Goal: Task Accomplishment & Management: Manage account settings

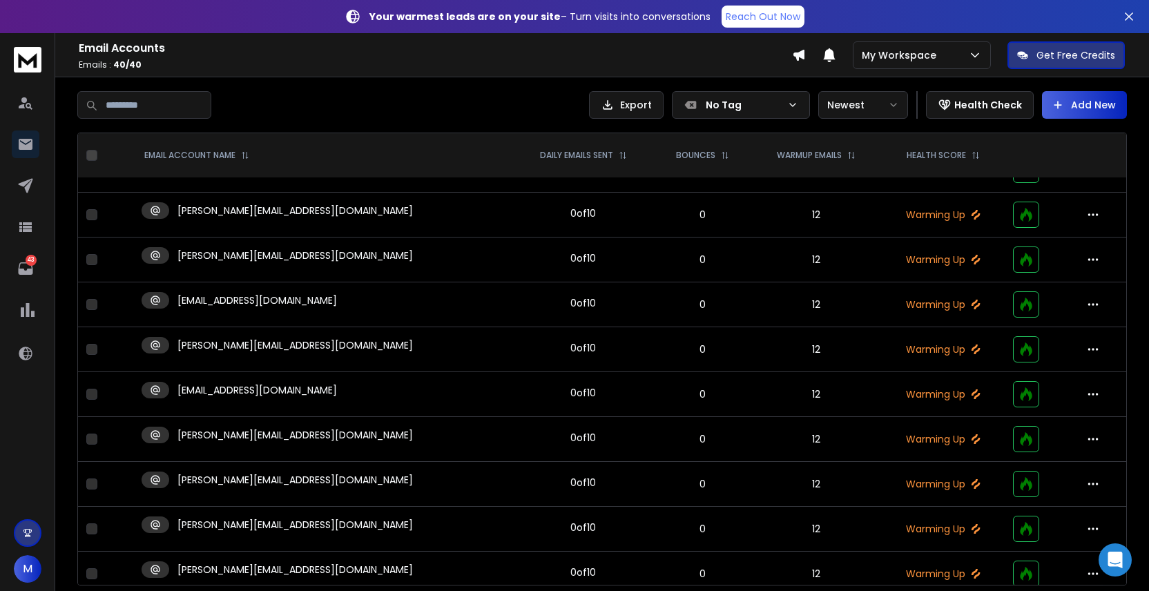
scroll to position [106, 0]
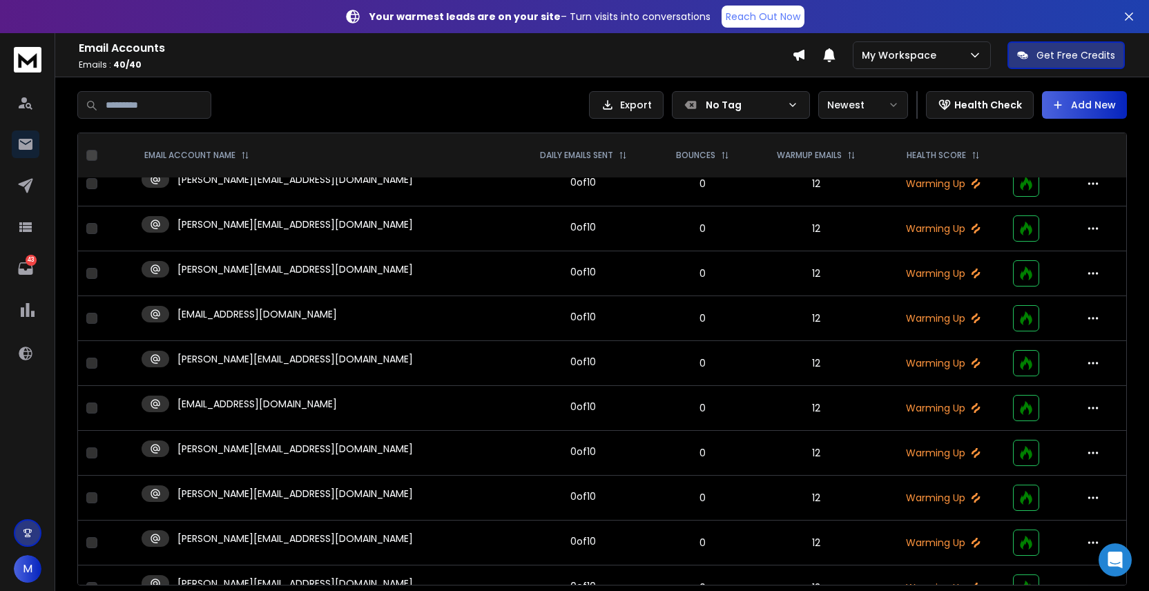
click at [792, 108] on icon at bounding box center [792, 104] width 11 height 11
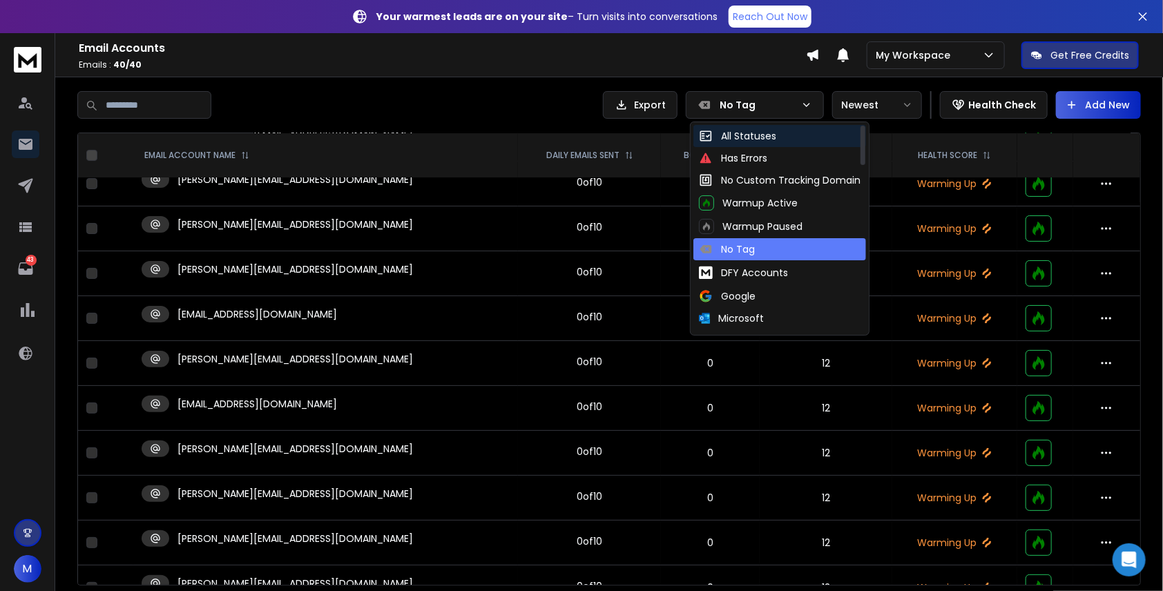
click at [765, 137] on div "All Statuses" at bounding box center [737, 136] width 77 height 14
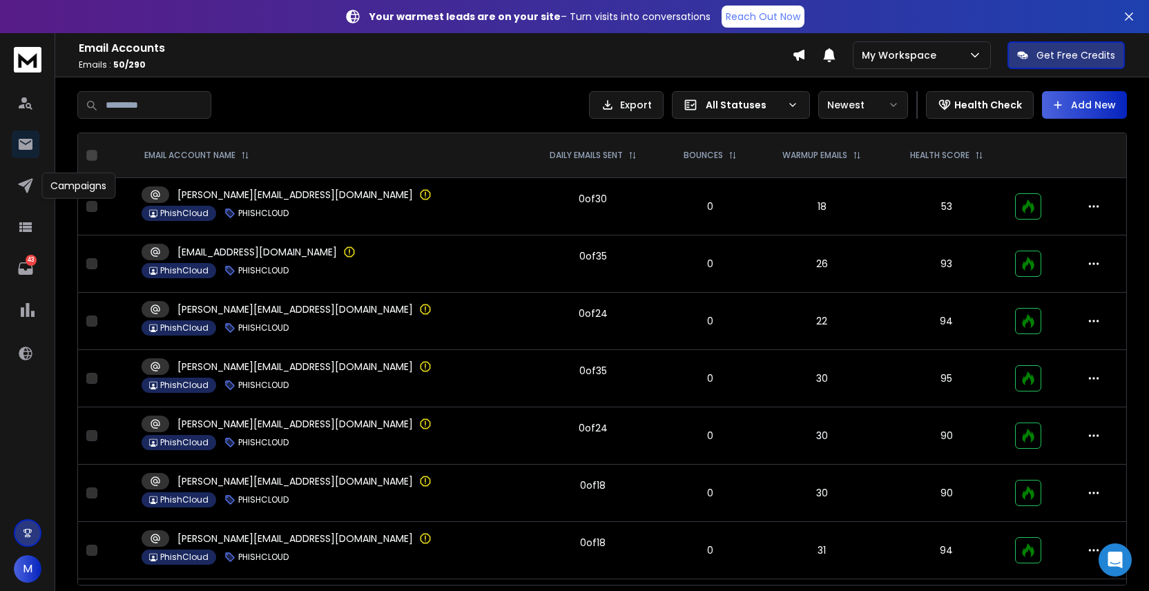
click at [32, 186] on icon at bounding box center [25, 185] width 17 height 17
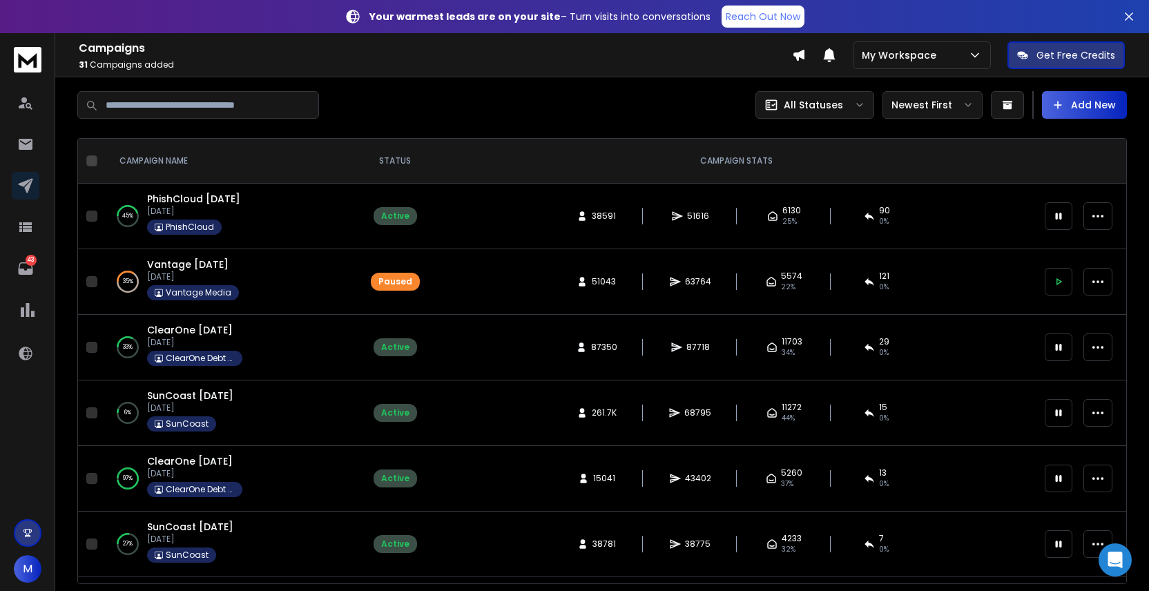
click at [1127, 19] on icon at bounding box center [1129, 16] width 12 height 12
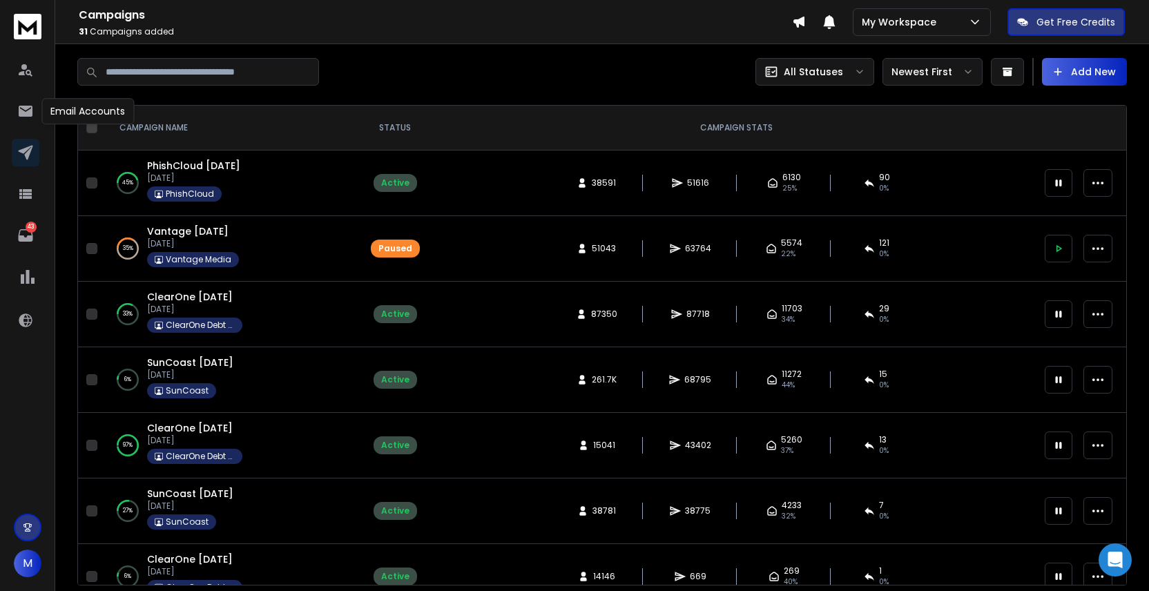
click at [17, 111] on icon at bounding box center [25, 111] width 17 height 17
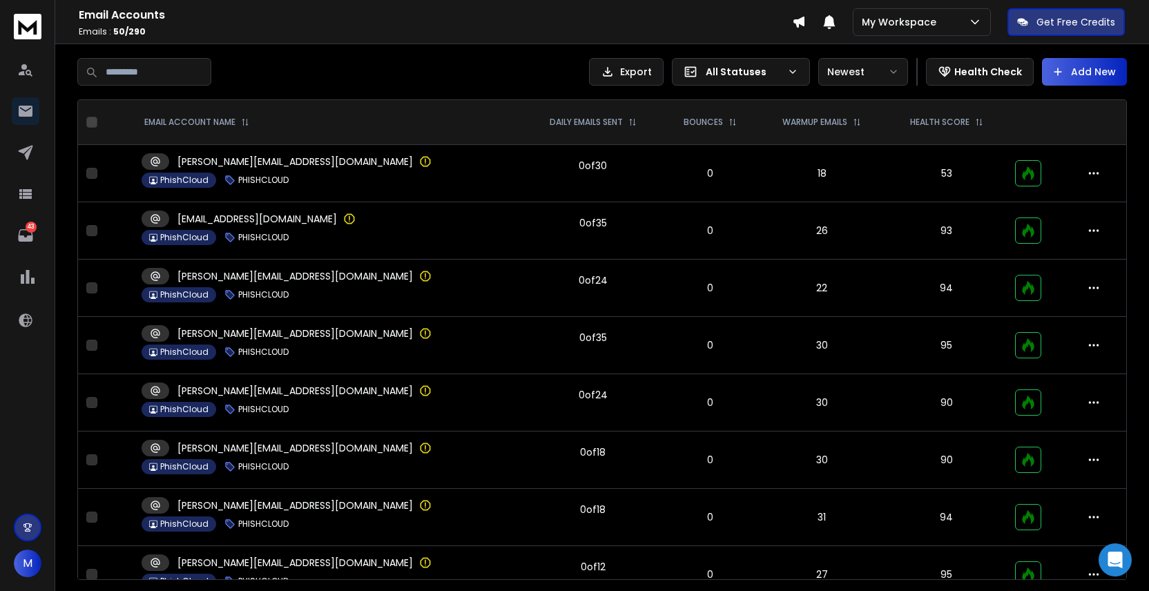
click at [1072, 74] on button "Add New" at bounding box center [1084, 72] width 85 height 28
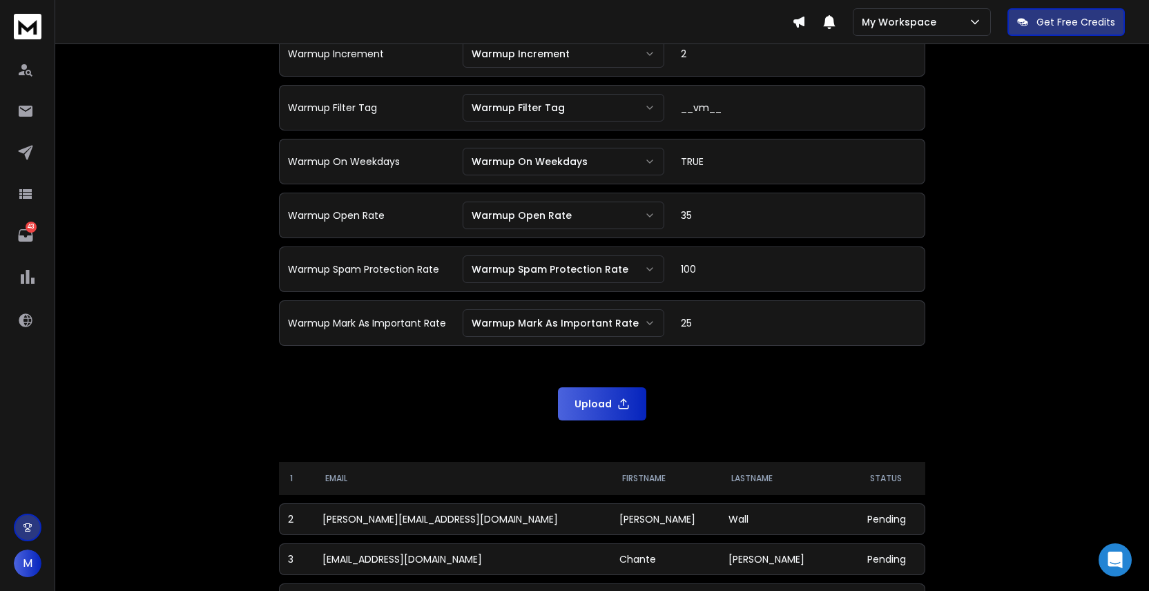
scroll to position [1139, 0]
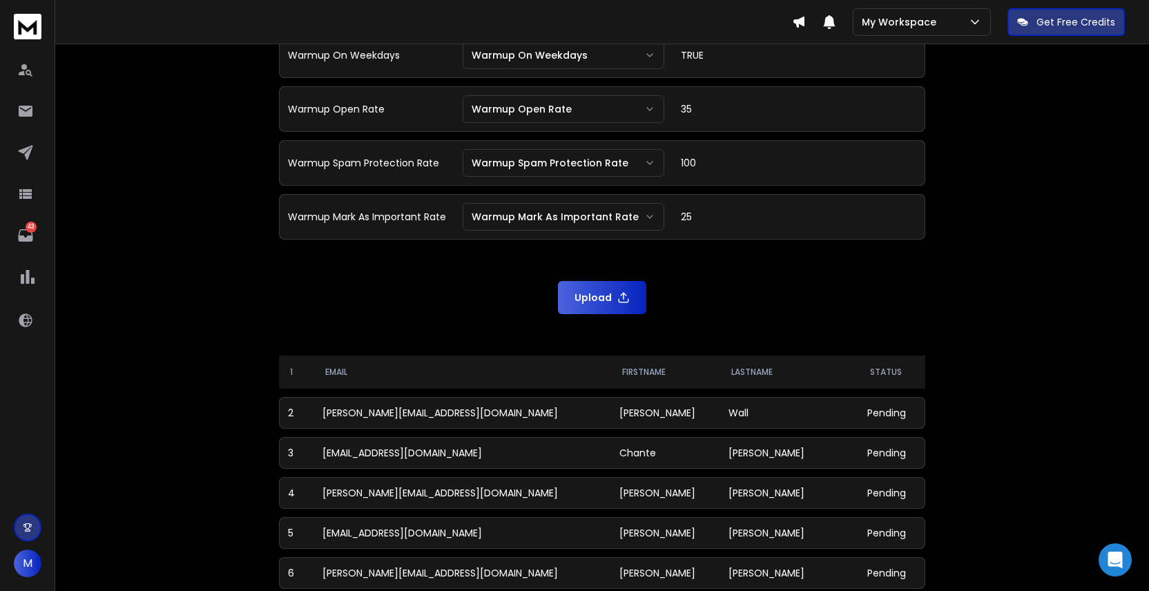
click at [603, 293] on p "Upload" at bounding box center [592, 298] width 37 height 14
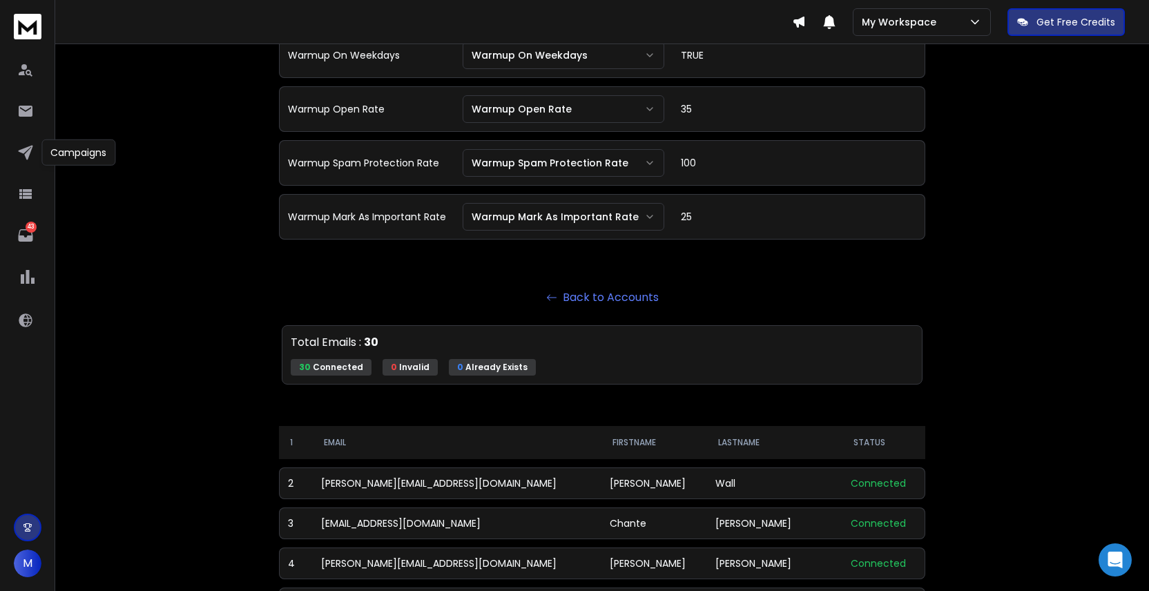
click at [32, 151] on icon at bounding box center [25, 152] width 17 height 17
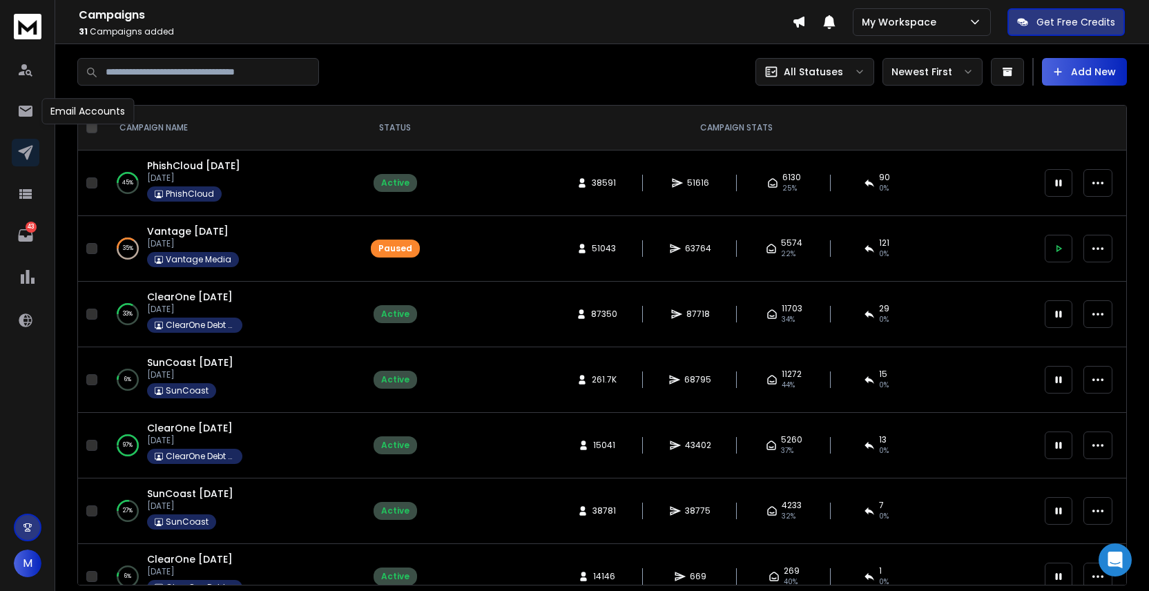
click at [26, 108] on icon at bounding box center [26, 111] width 14 height 11
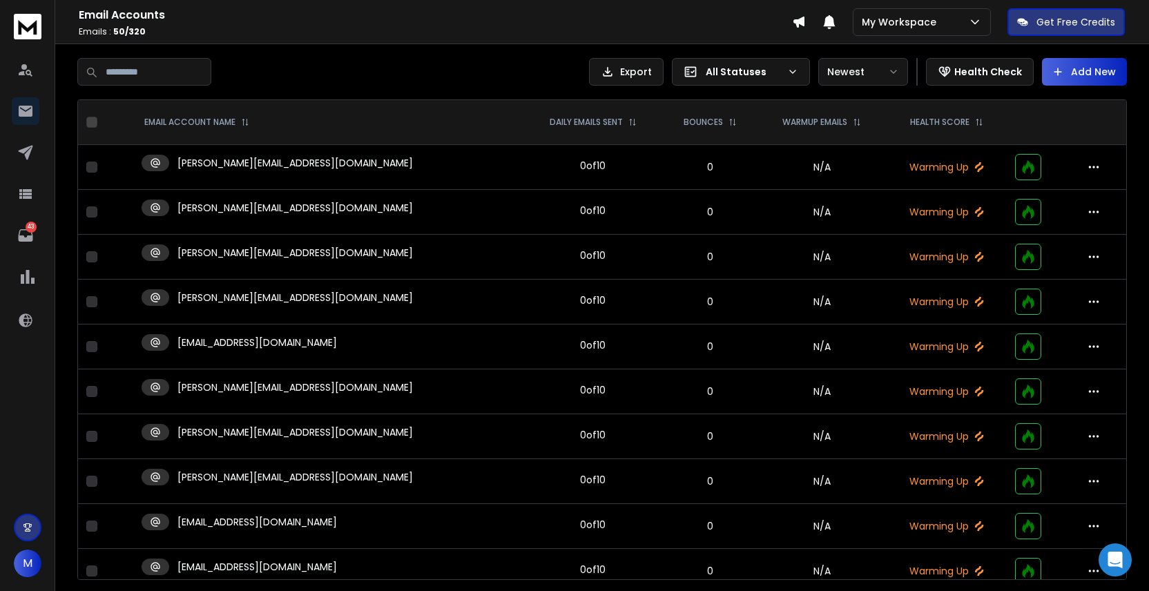
click at [797, 73] on icon at bounding box center [792, 71] width 11 height 11
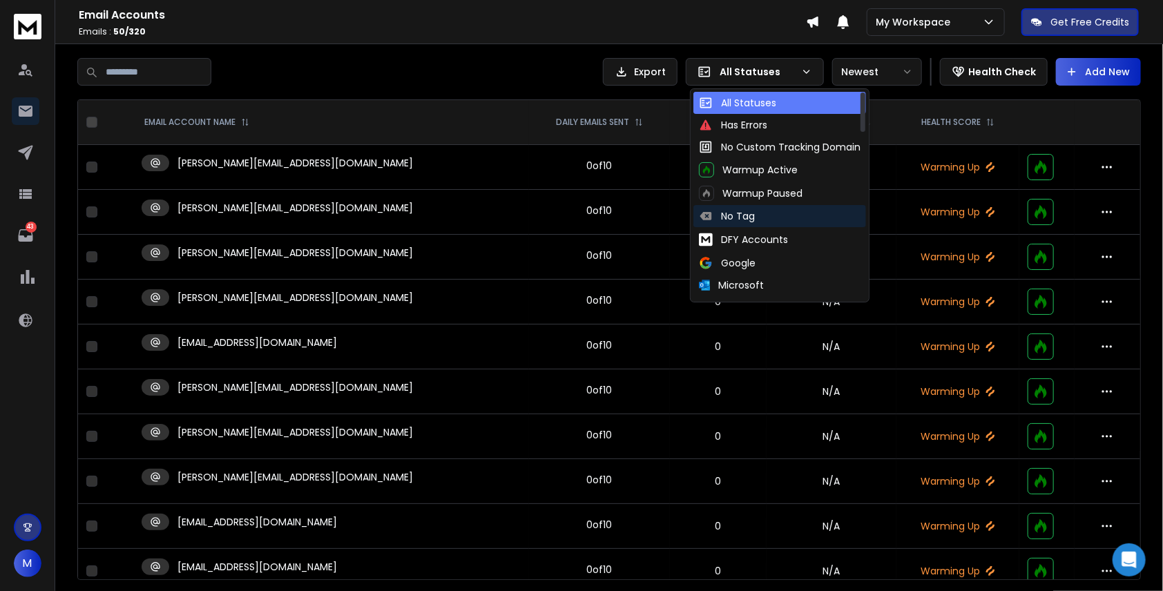
click at [773, 210] on div "No Tag" at bounding box center [779, 216] width 173 height 22
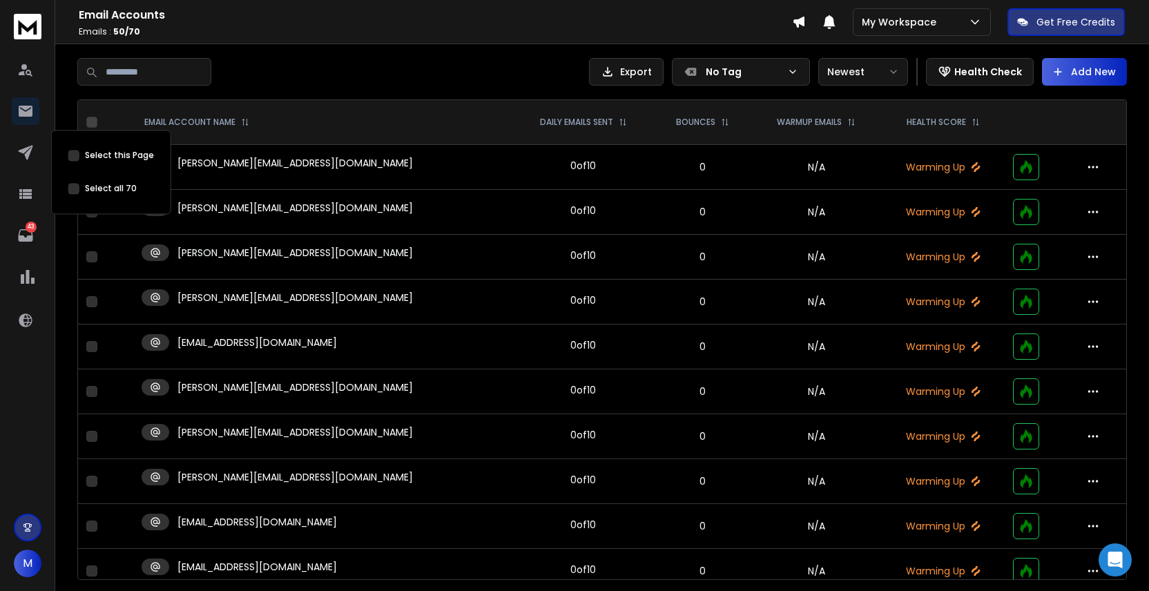
click at [72, 190] on button "Select this Page" at bounding box center [73, 188] width 11 height 11
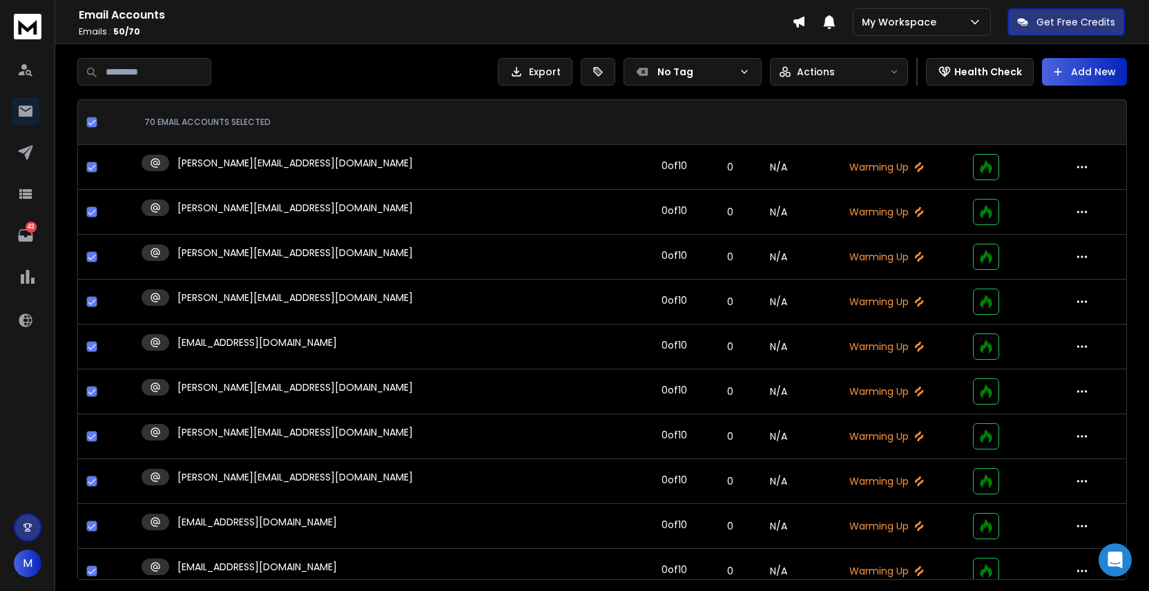
click at [893, 78] on button "Actions" at bounding box center [839, 72] width 138 height 28
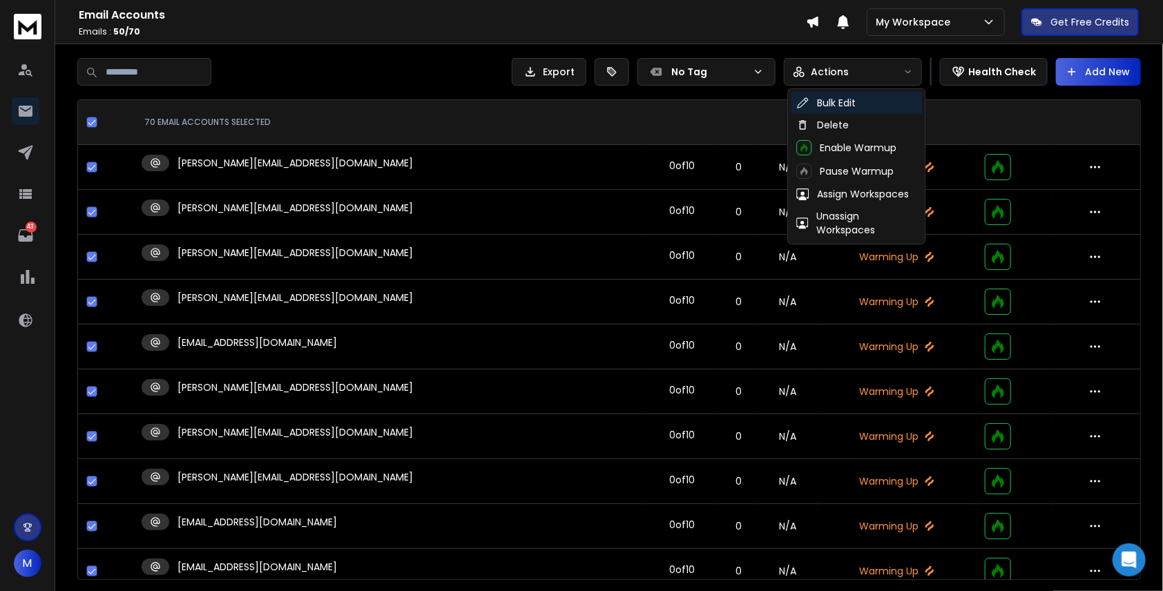
click at [877, 108] on div "Bulk Edit" at bounding box center [856, 103] width 131 height 22
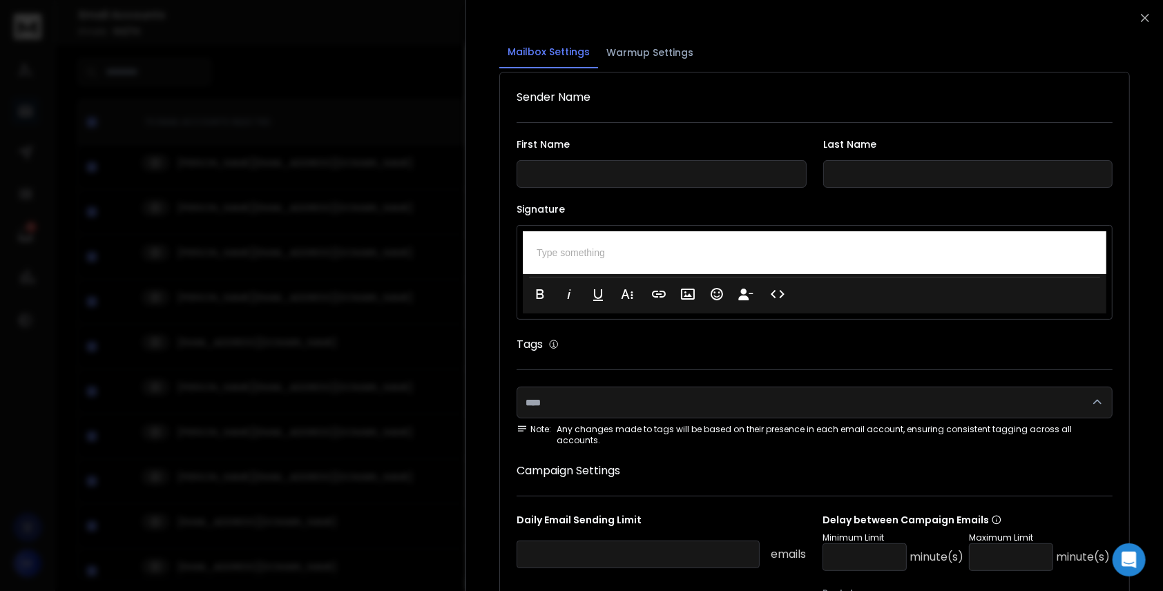
click at [669, 50] on button "Warmup Settings" at bounding box center [650, 52] width 104 height 30
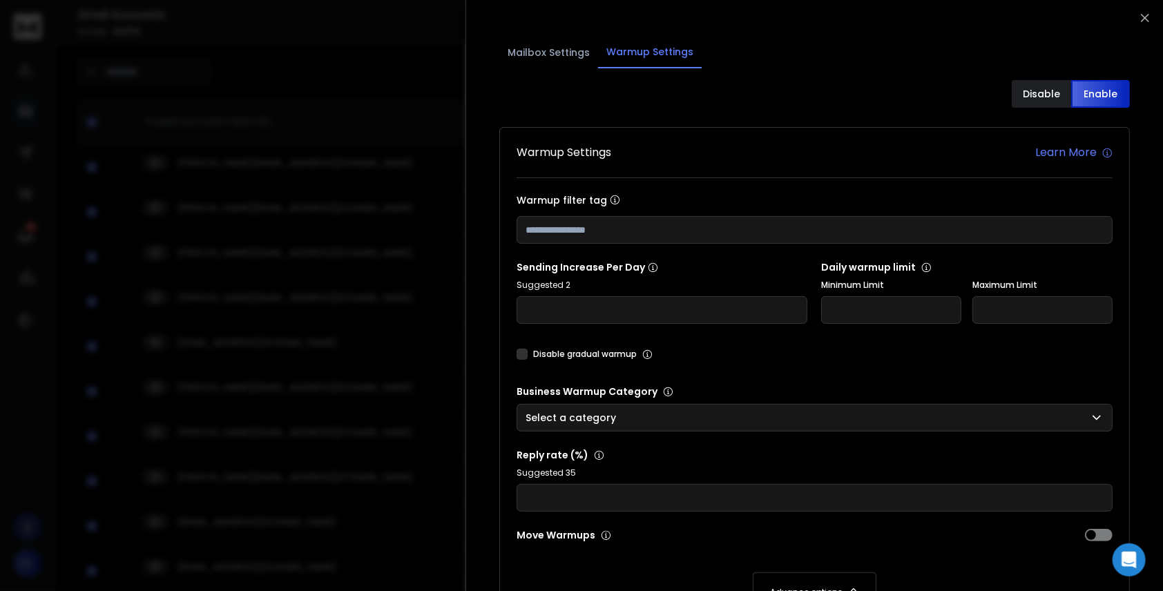
click at [577, 307] on input "number" at bounding box center [661, 310] width 291 height 28
type input "*"
type input "**"
click at [646, 417] on div "Select a category" at bounding box center [814, 418] width 578 height 14
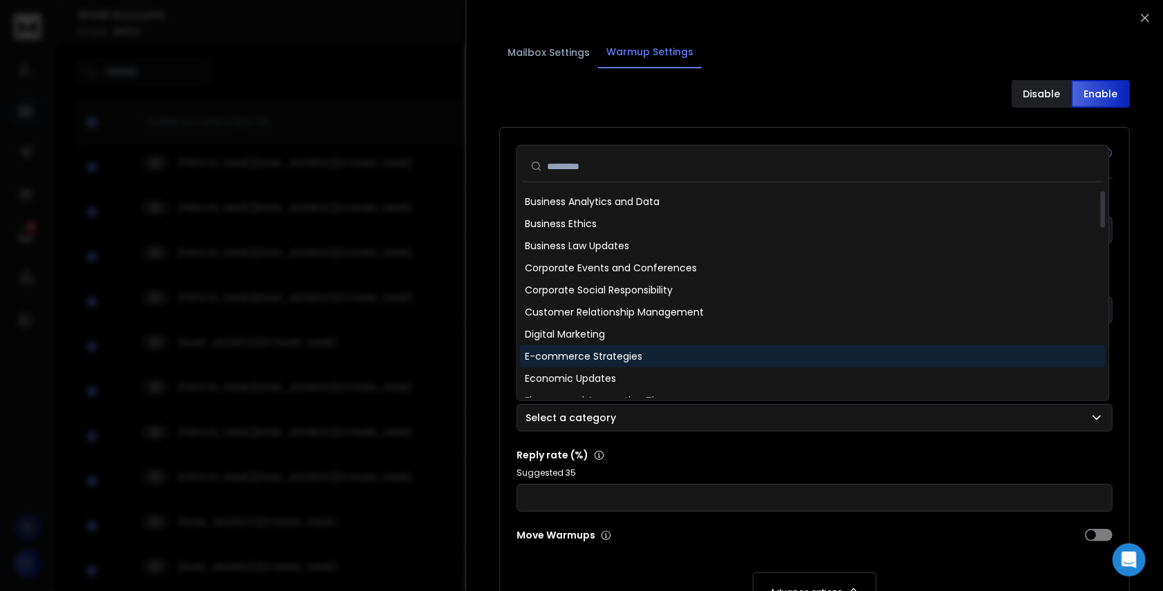
click at [608, 358] on span "E-commerce Strategies" at bounding box center [583, 356] width 117 height 14
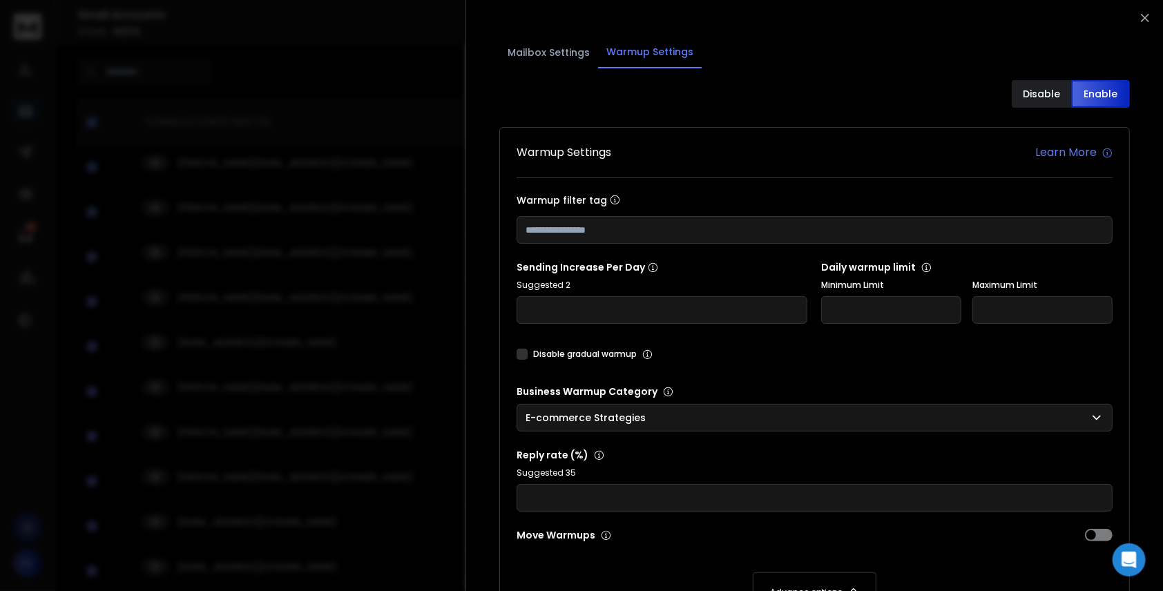
click at [626, 506] on input "number" at bounding box center [814, 498] width 596 height 28
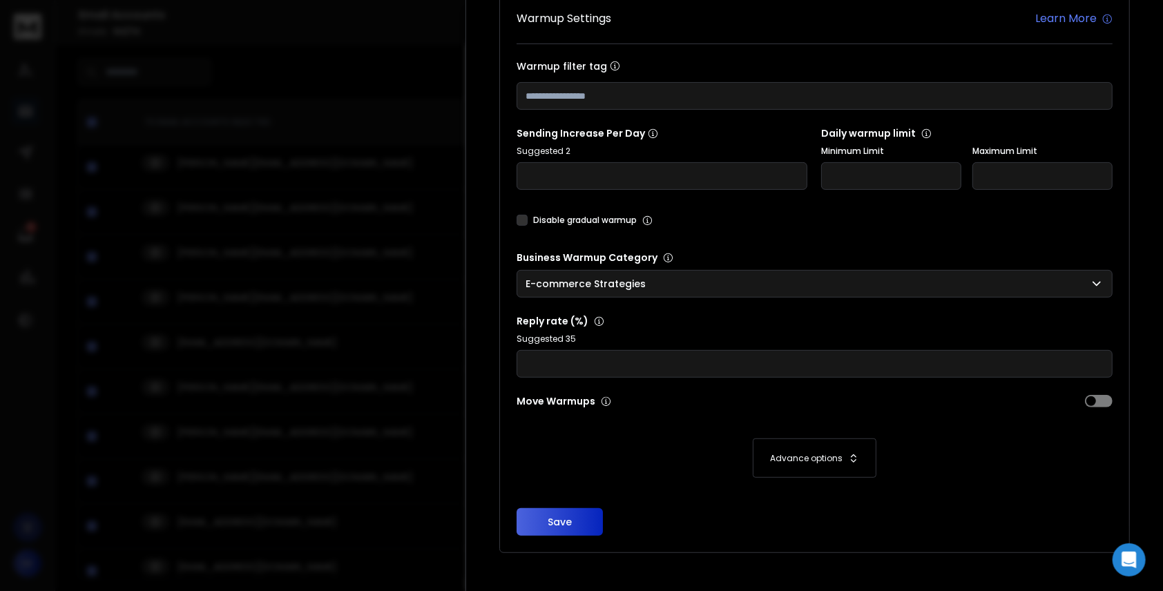
type input "**"
click at [821, 459] on p "Advance options" at bounding box center [806, 458] width 73 height 11
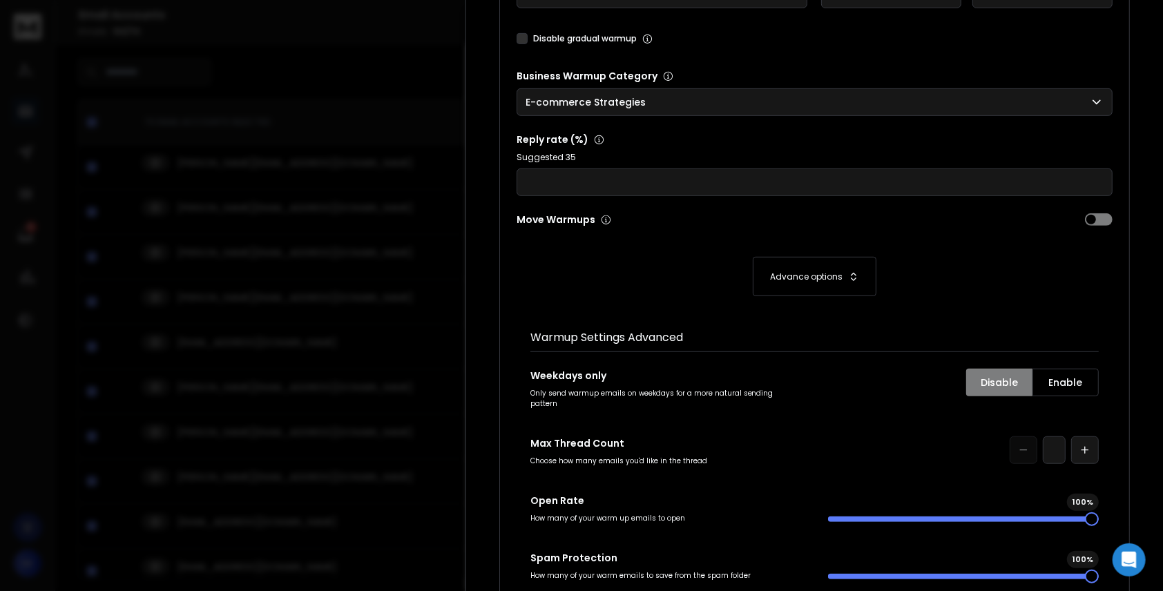
scroll to position [410, 0]
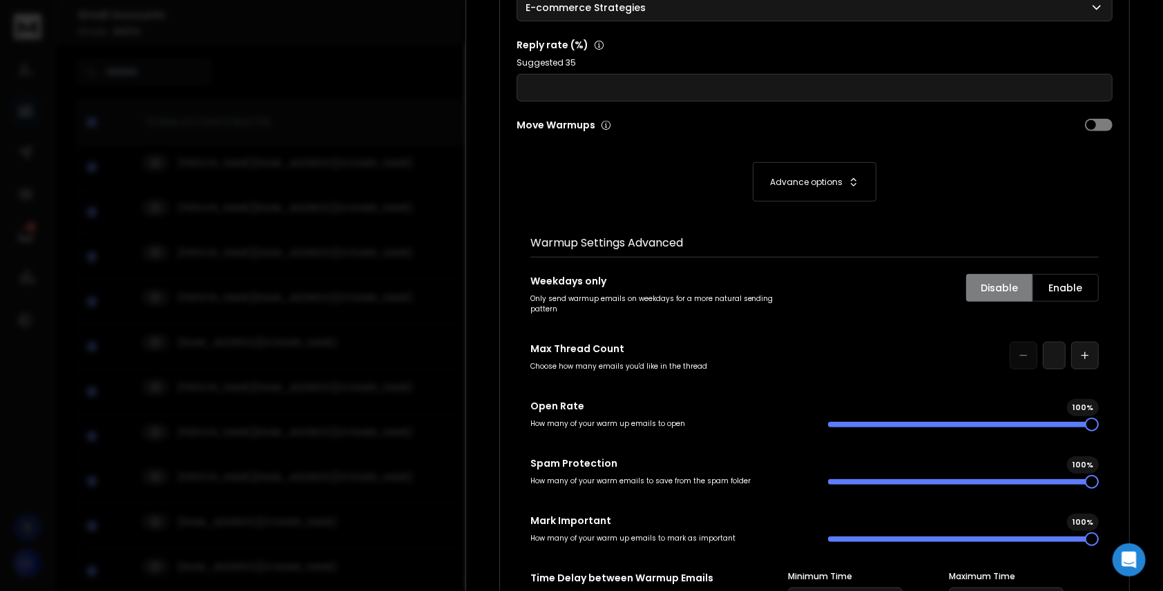
click at [1047, 287] on button "Enable" at bounding box center [1065, 288] width 66 height 28
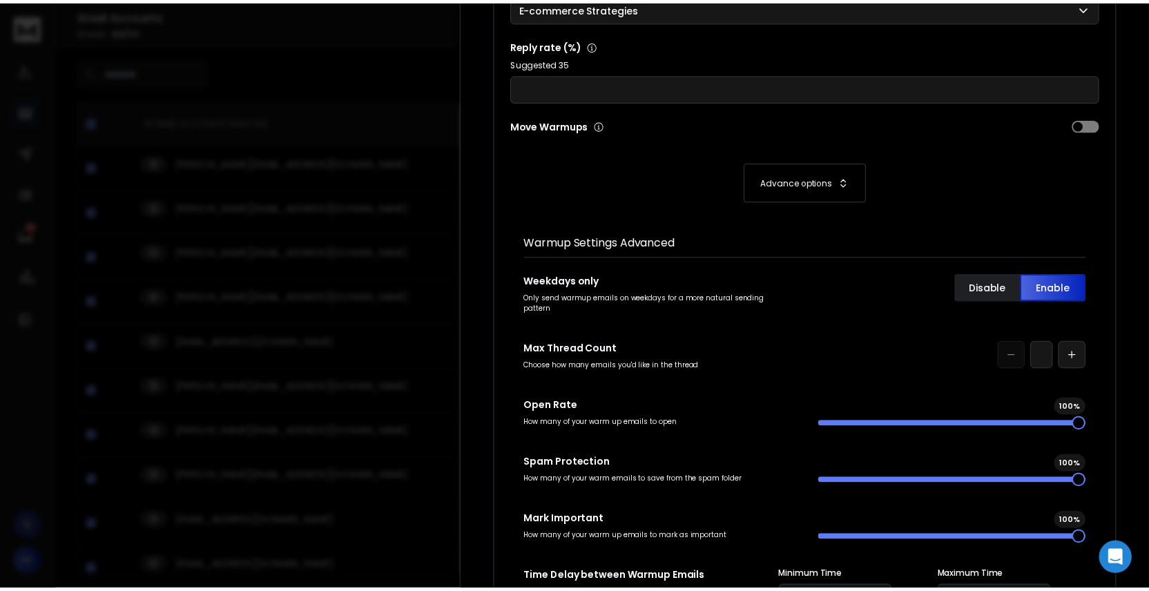
scroll to position [537, 0]
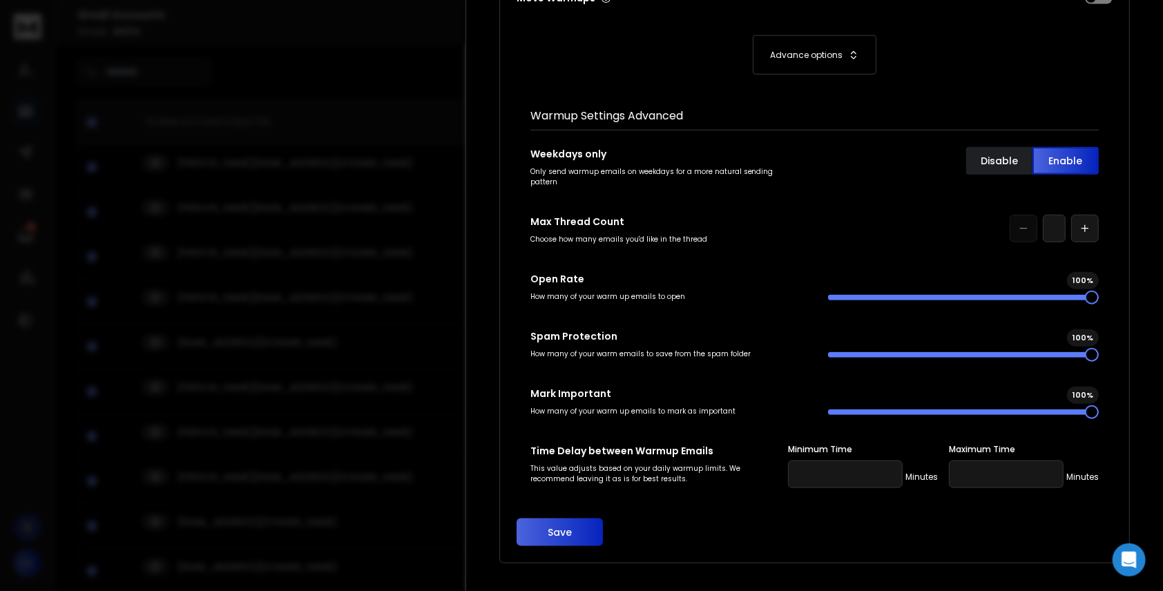
click at [791, 469] on input "number" at bounding box center [845, 475] width 115 height 28
type input "**"
click at [520, 519] on button "Save" at bounding box center [559, 533] width 86 height 28
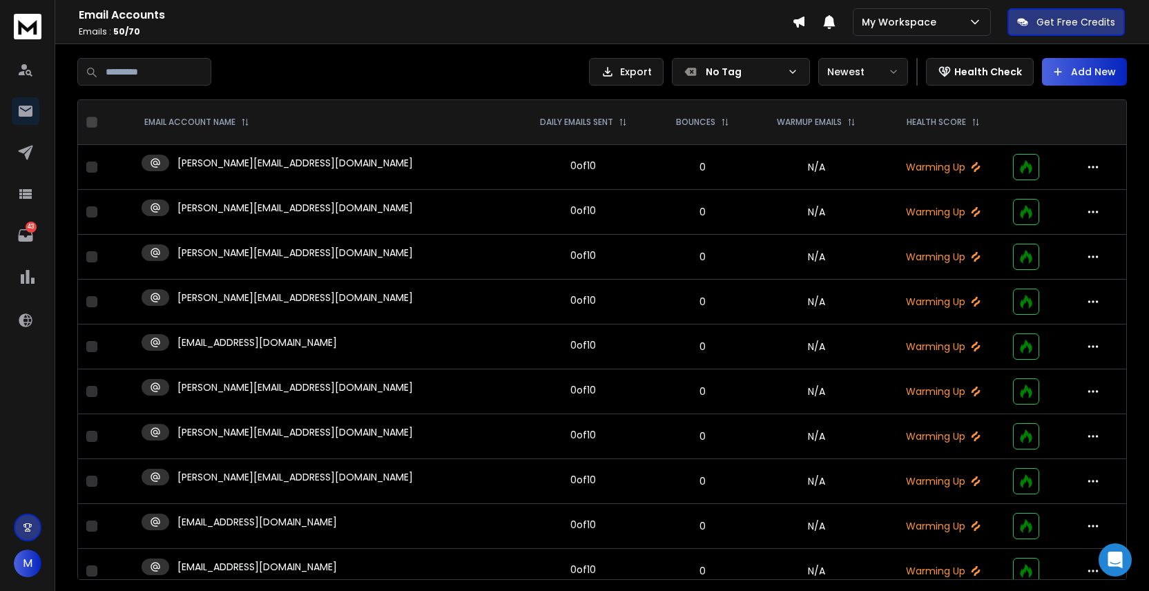
click at [972, 121] on icon at bounding box center [976, 122] width 8 height 8
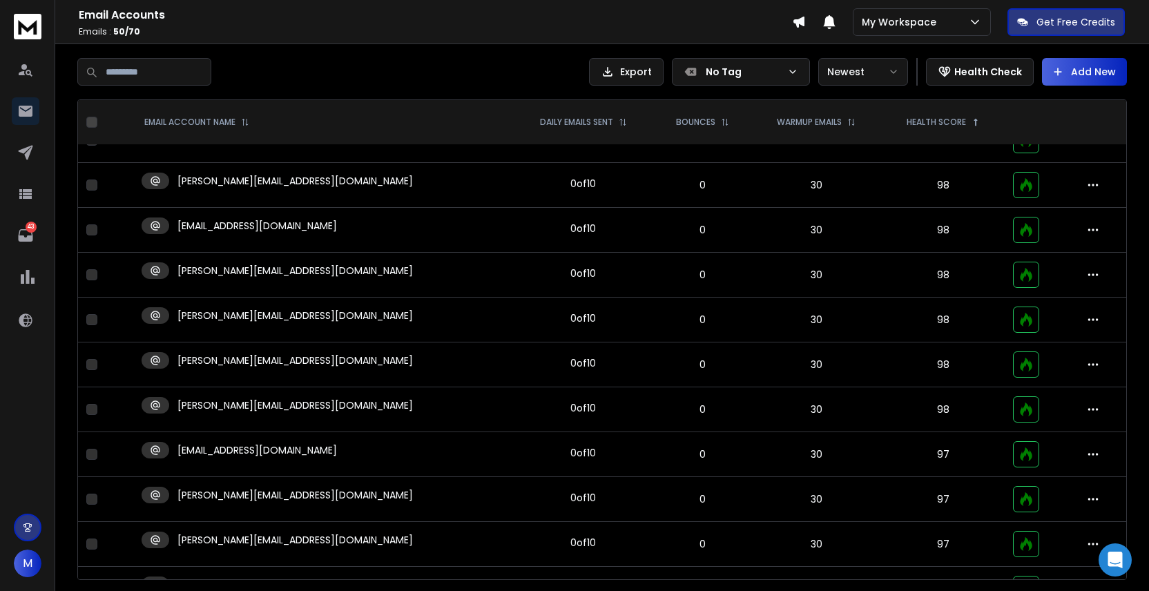
scroll to position [0, 0]
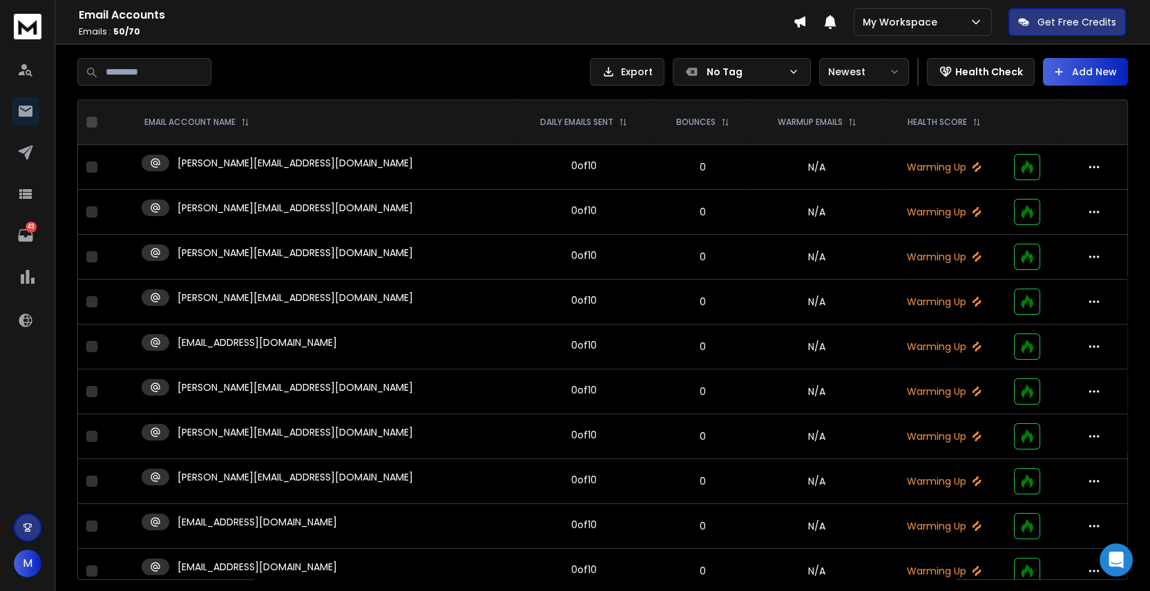
click at [769, 74] on p "No Tag" at bounding box center [744, 72] width 76 height 14
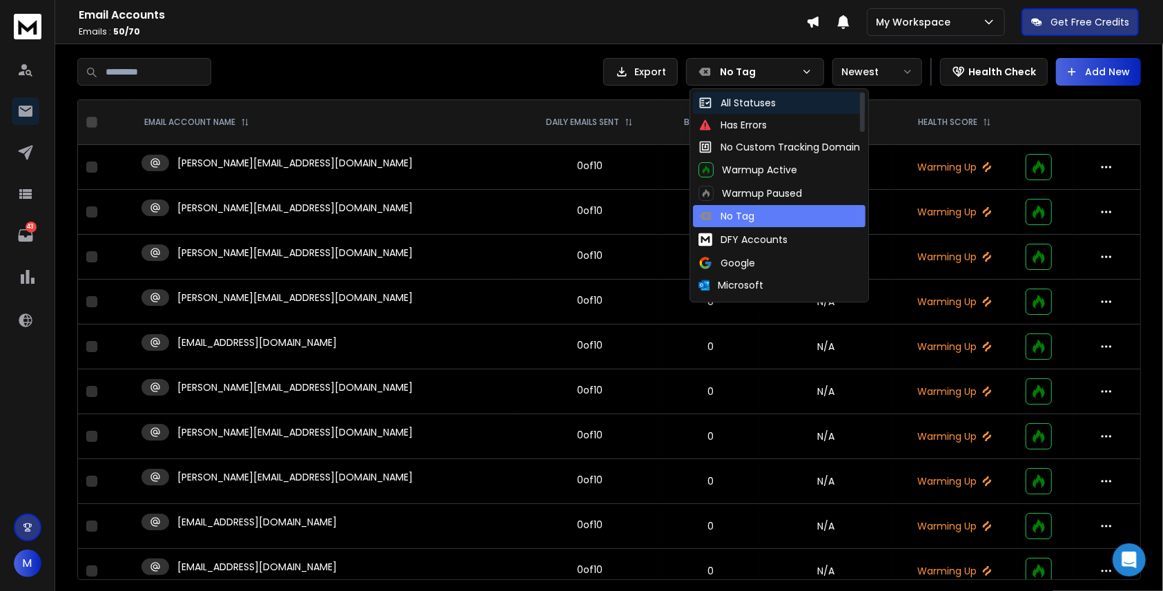
click at [764, 101] on div "All Statuses" at bounding box center [737, 103] width 77 height 14
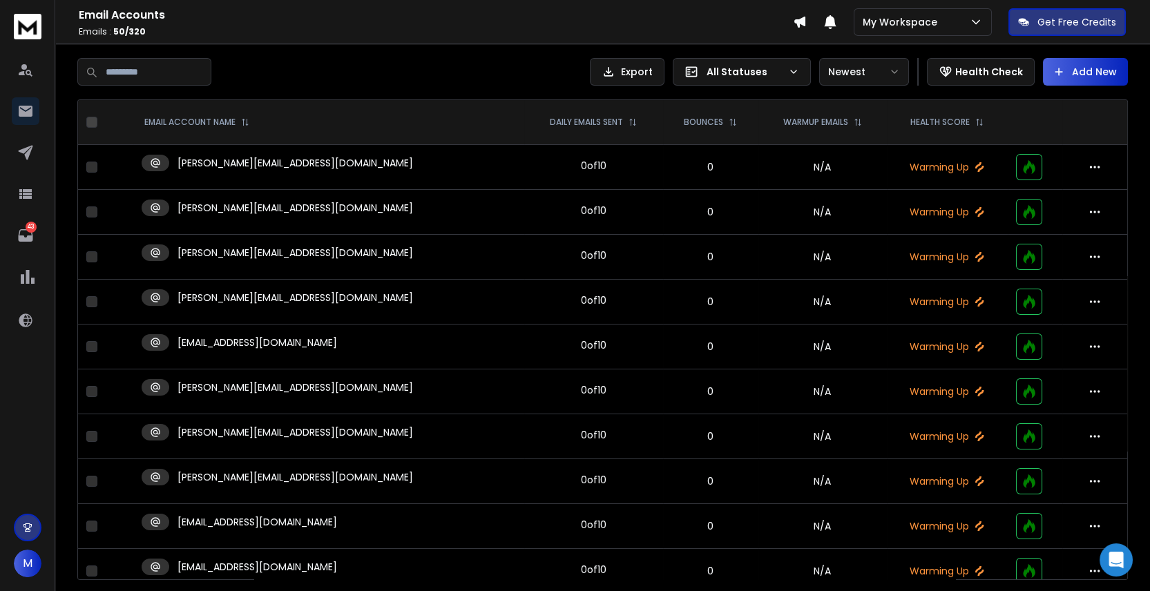
click at [169, 75] on input at bounding box center [144, 72] width 134 height 28
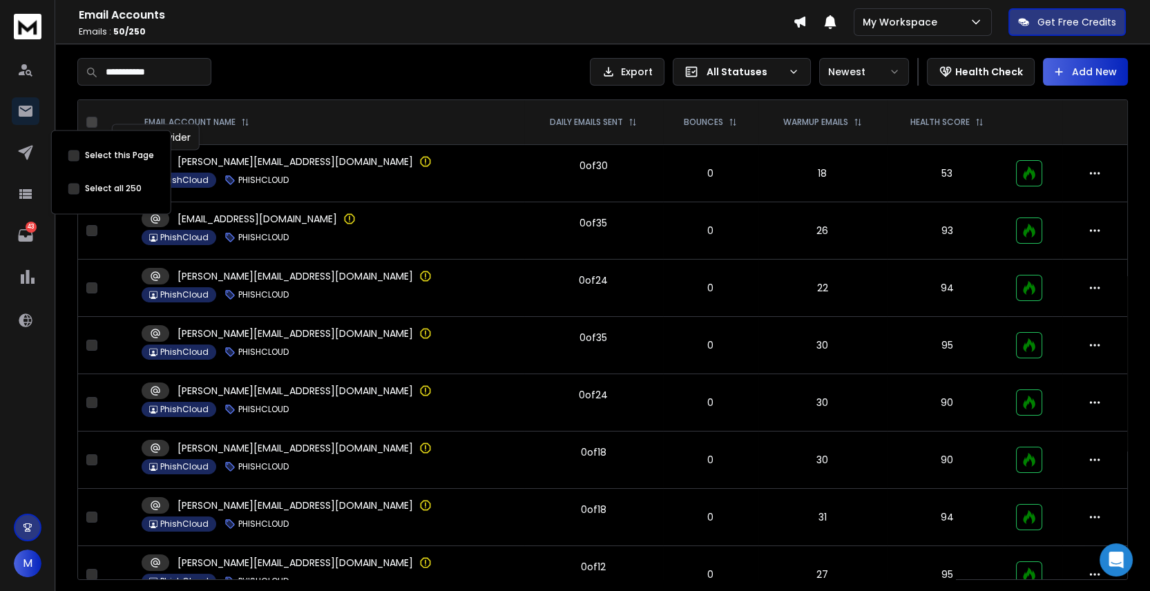
type input "**********"
click at [70, 190] on button "Select this Page" at bounding box center [73, 188] width 11 height 11
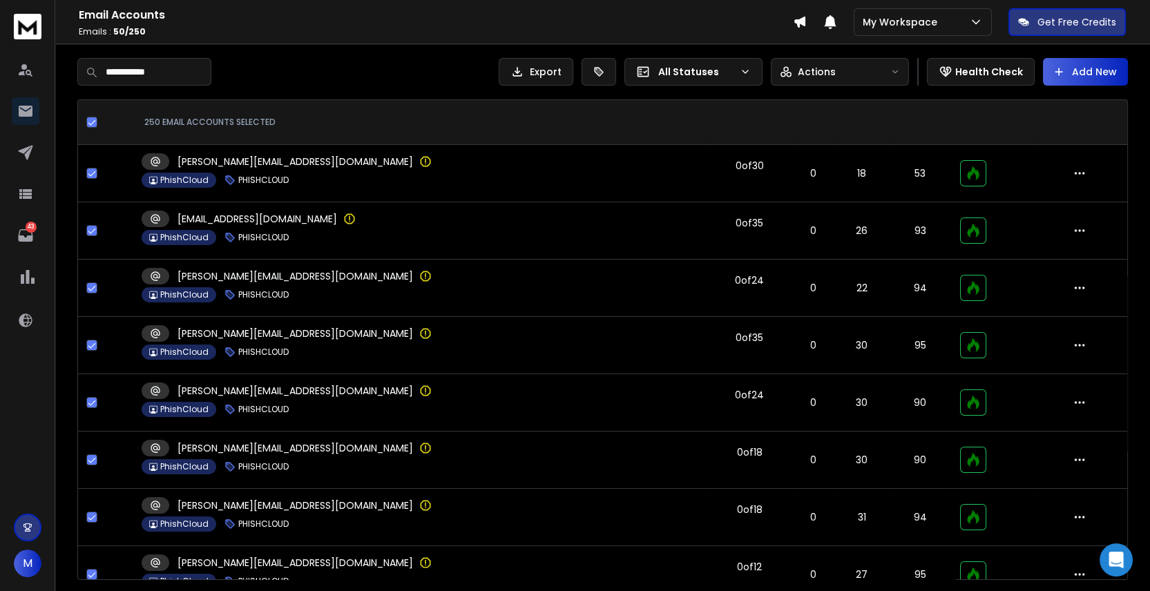
click at [900, 73] on icon "button" at bounding box center [895, 71] width 10 height 11
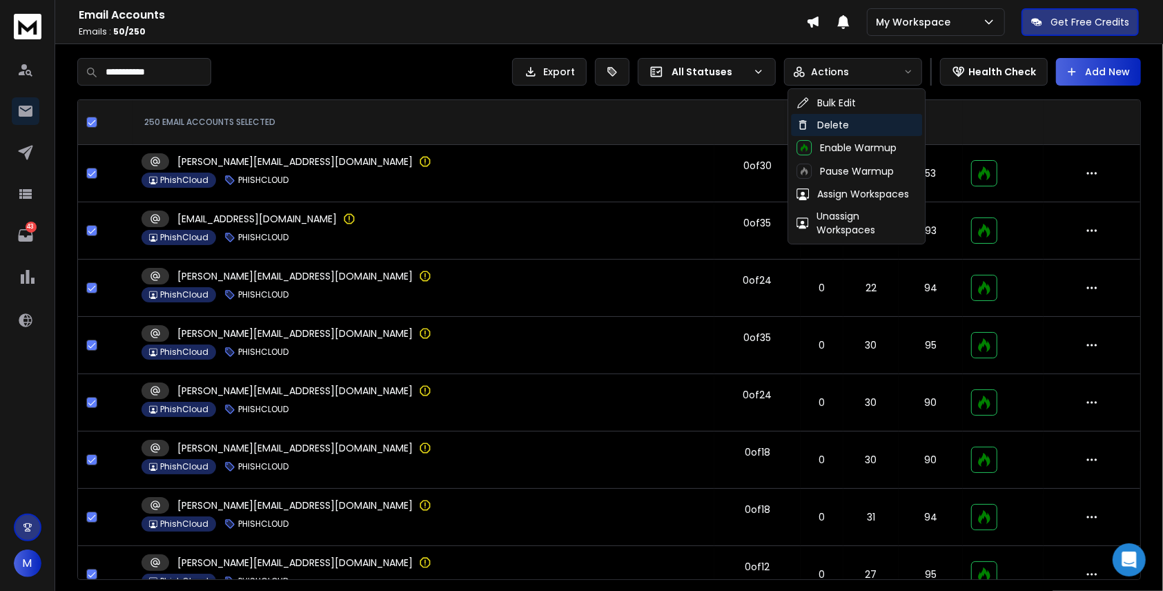
click at [836, 126] on div "Delete" at bounding box center [823, 125] width 52 height 14
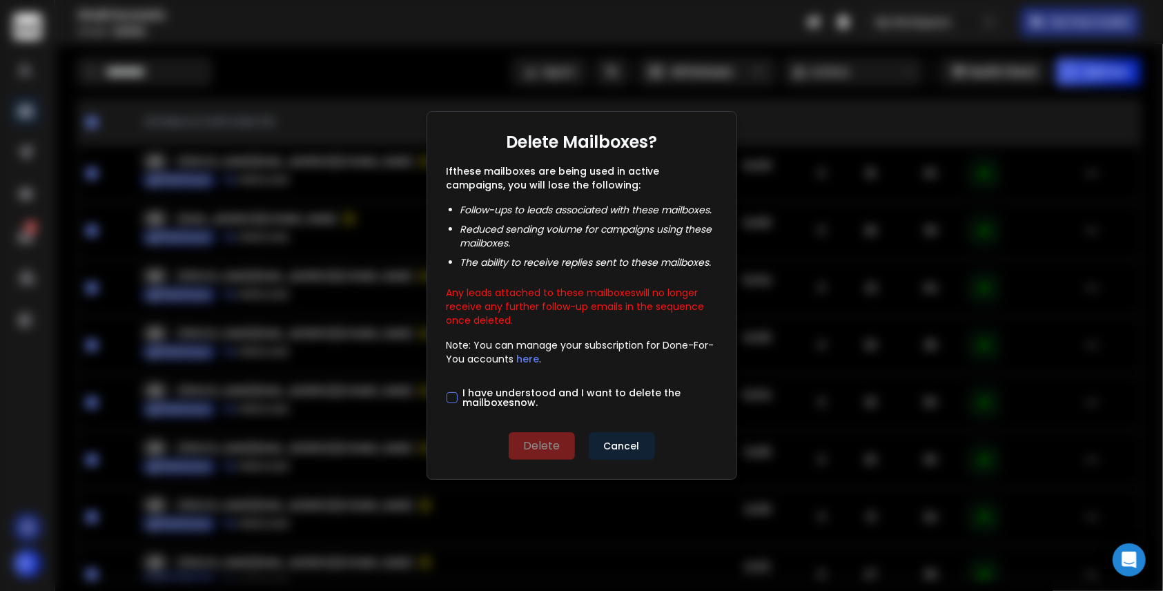
click at [447, 396] on button "I have understood and I want to delete the mailbox es now." at bounding box center [452, 397] width 11 height 11
click at [534, 439] on button "Delete" at bounding box center [542, 446] width 66 height 28
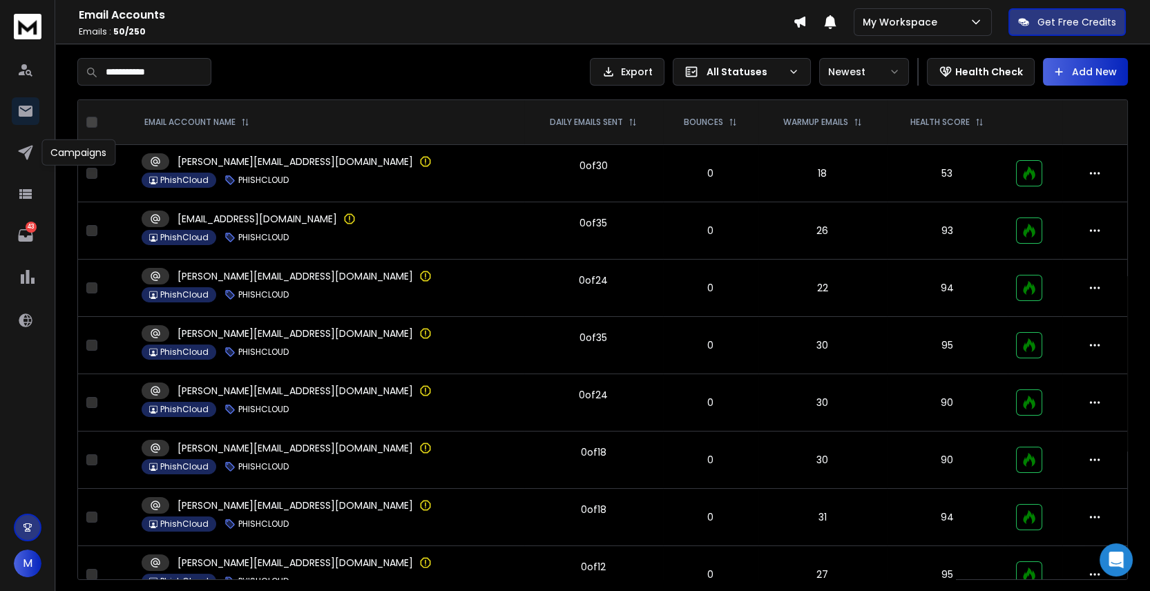
click at [23, 160] on icon at bounding box center [25, 152] width 17 height 17
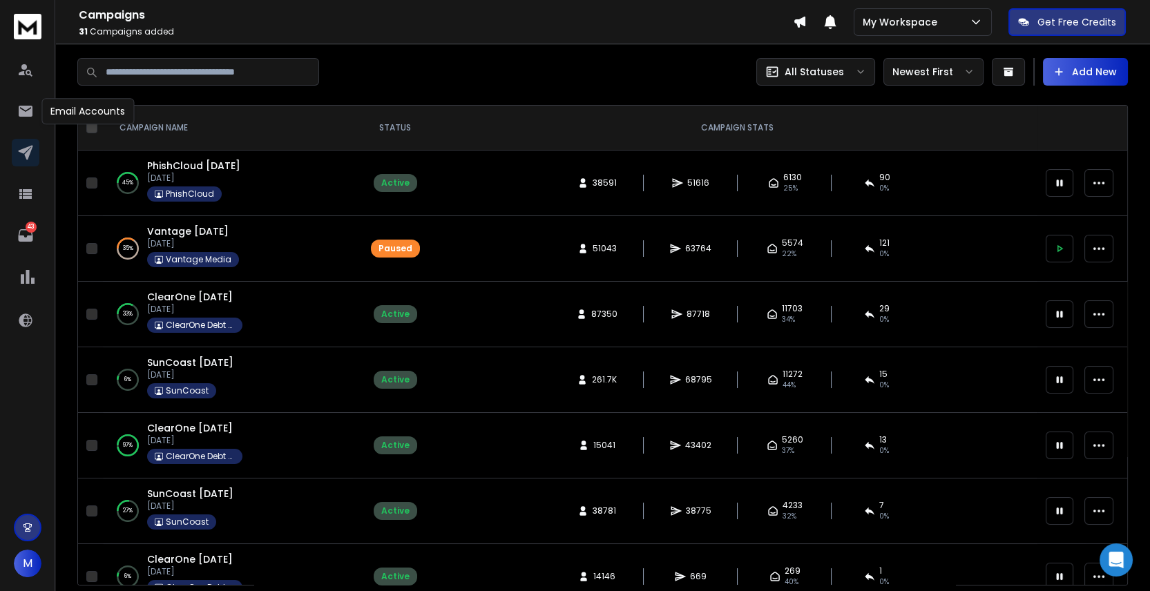
click at [28, 110] on icon at bounding box center [26, 111] width 14 height 11
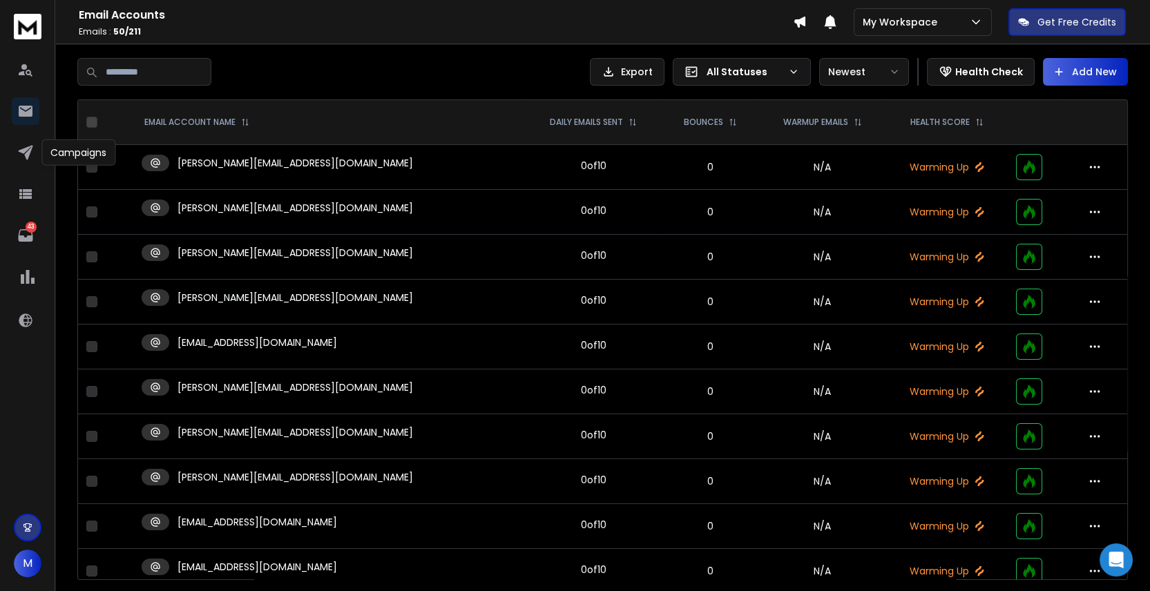
click at [29, 154] on icon at bounding box center [25, 152] width 17 height 17
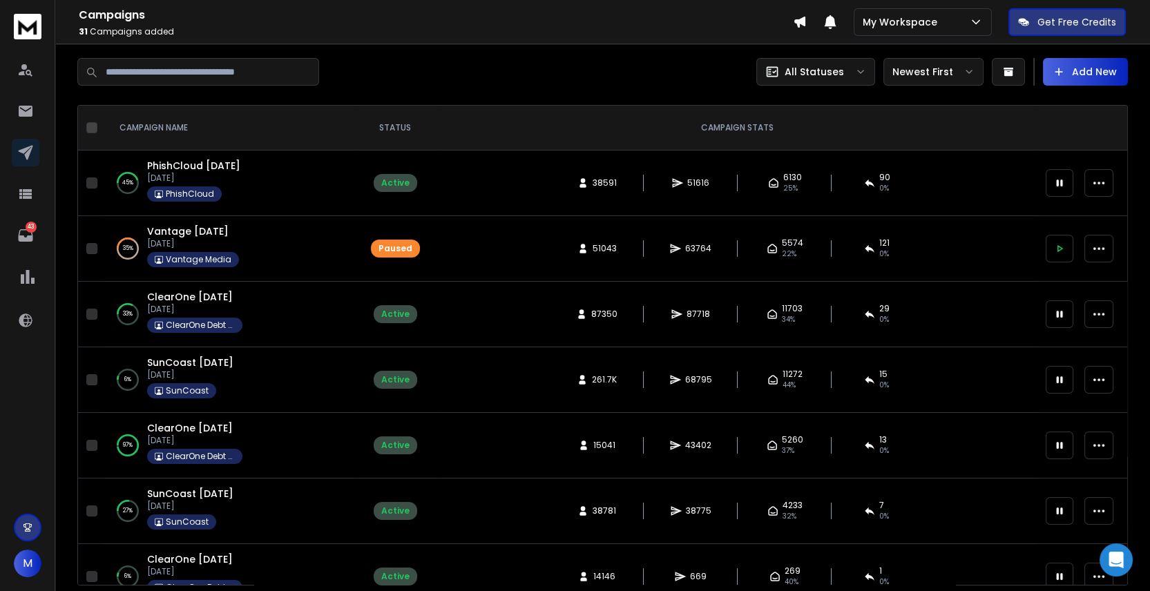
click at [1053, 180] on icon at bounding box center [1059, 183] width 12 height 12
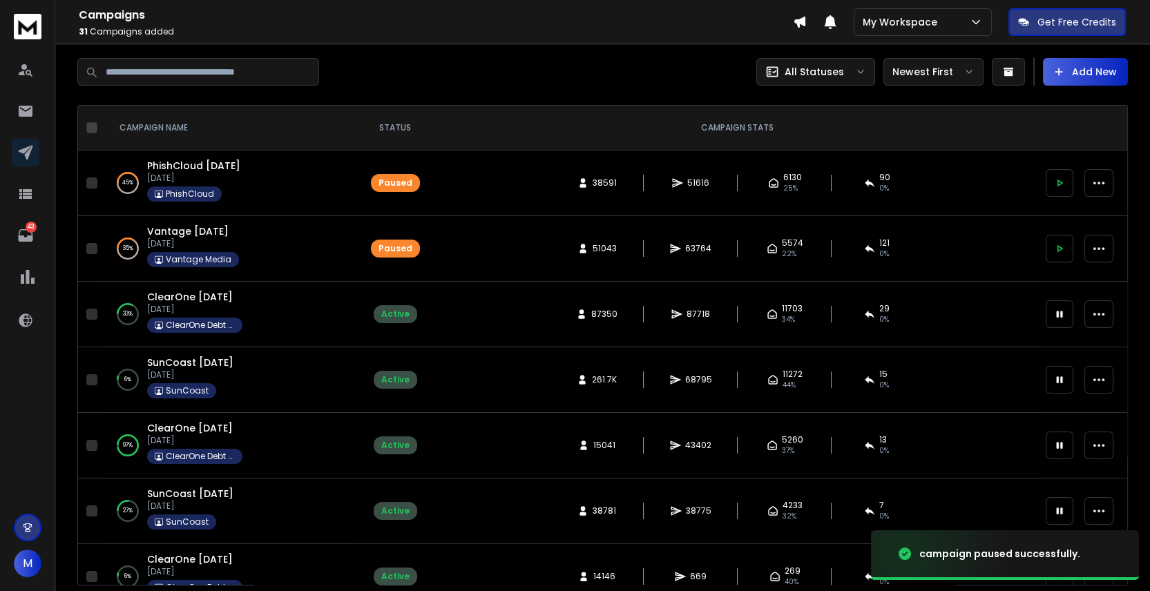
click at [1046, 324] on button at bounding box center [1059, 314] width 28 height 28
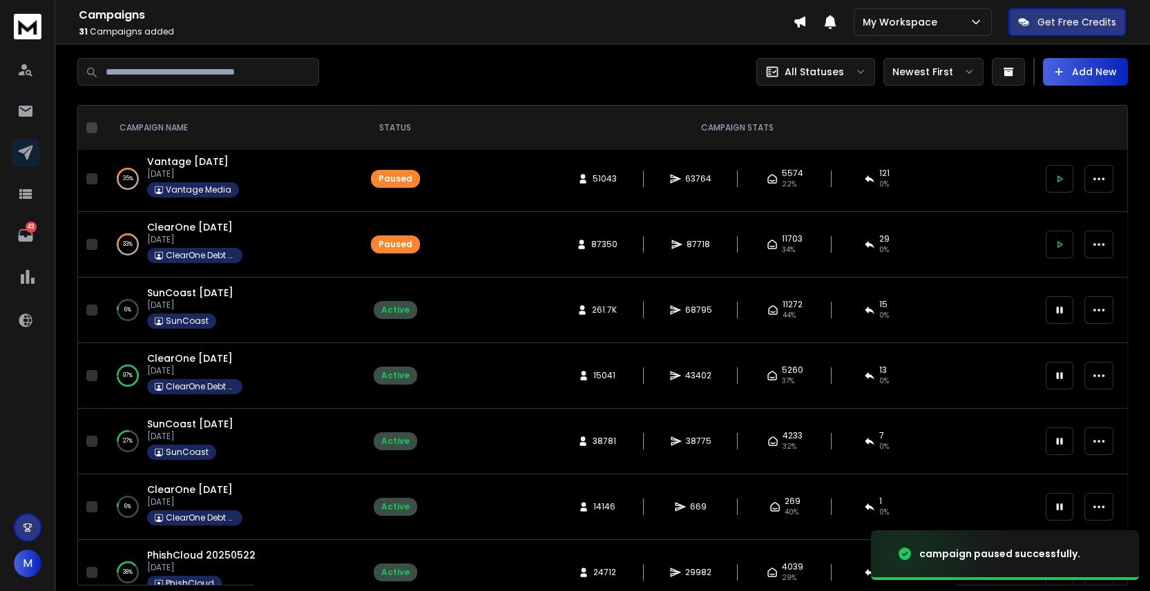
scroll to position [92, 0]
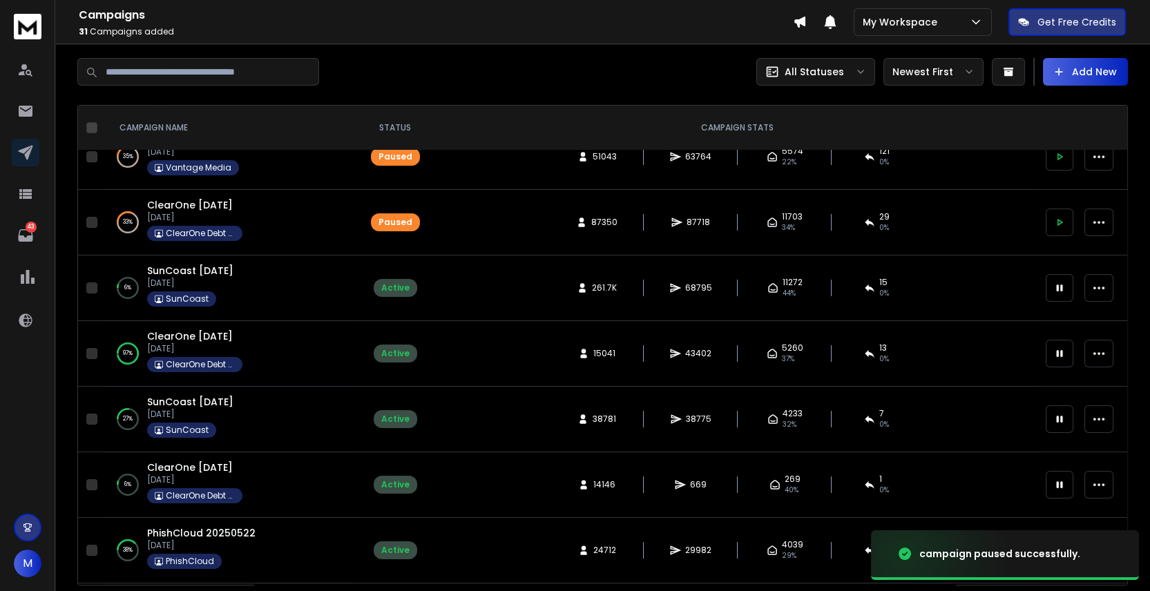
click at [1053, 356] on icon at bounding box center [1059, 353] width 12 height 12
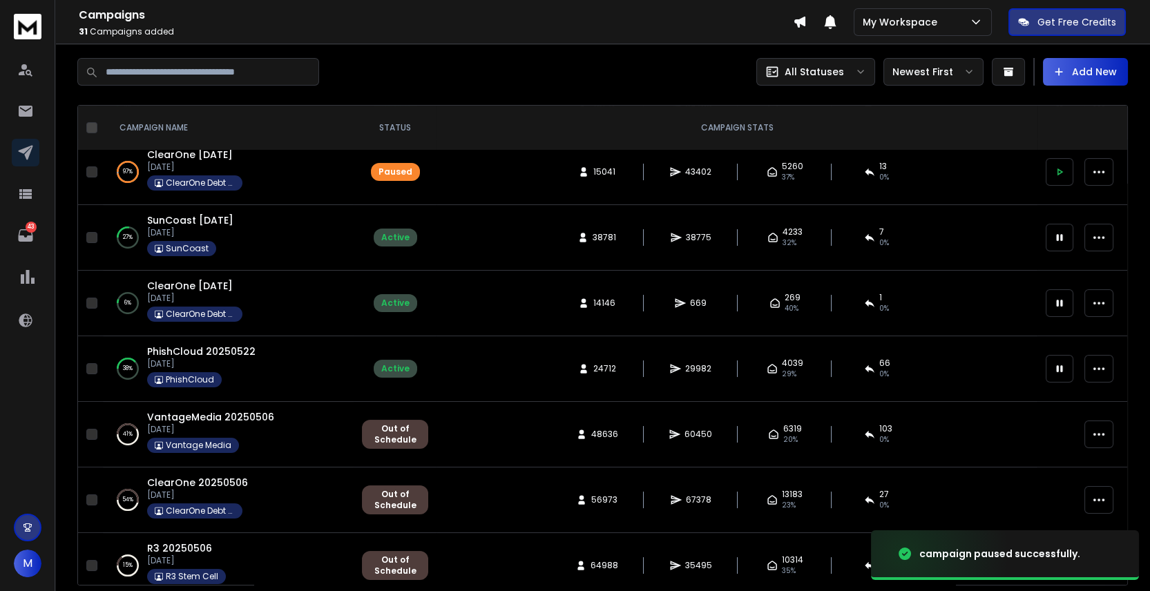
scroll to position [276, 0]
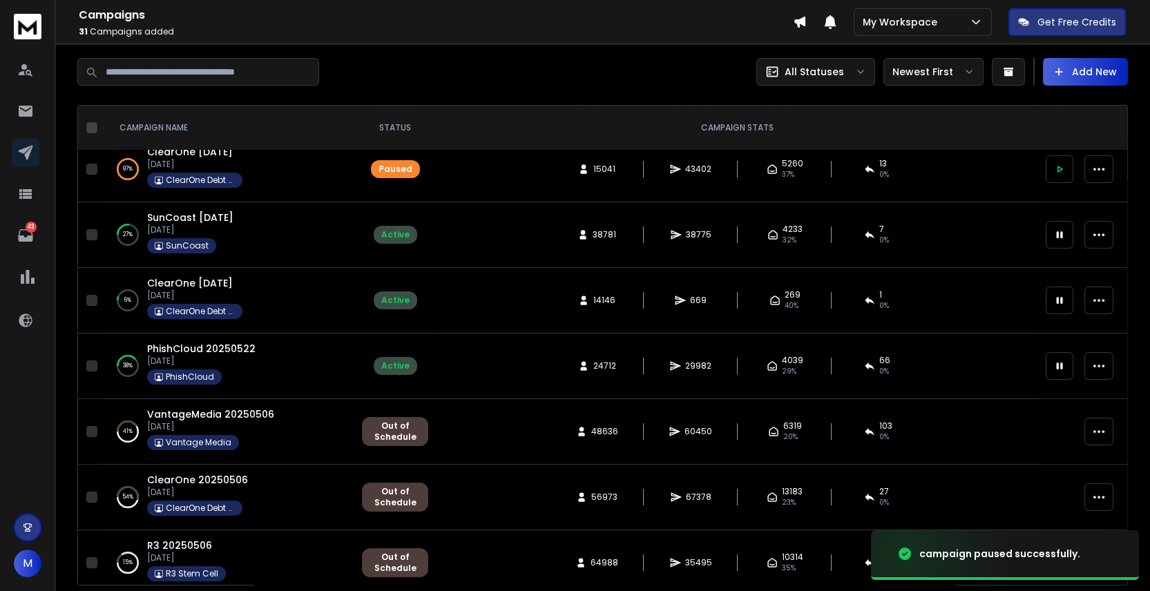
click at [1053, 300] on icon at bounding box center [1059, 300] width 12 height 12
click at [1056, 365] on icon at bounding box center [1059, 366] width 6 height 7
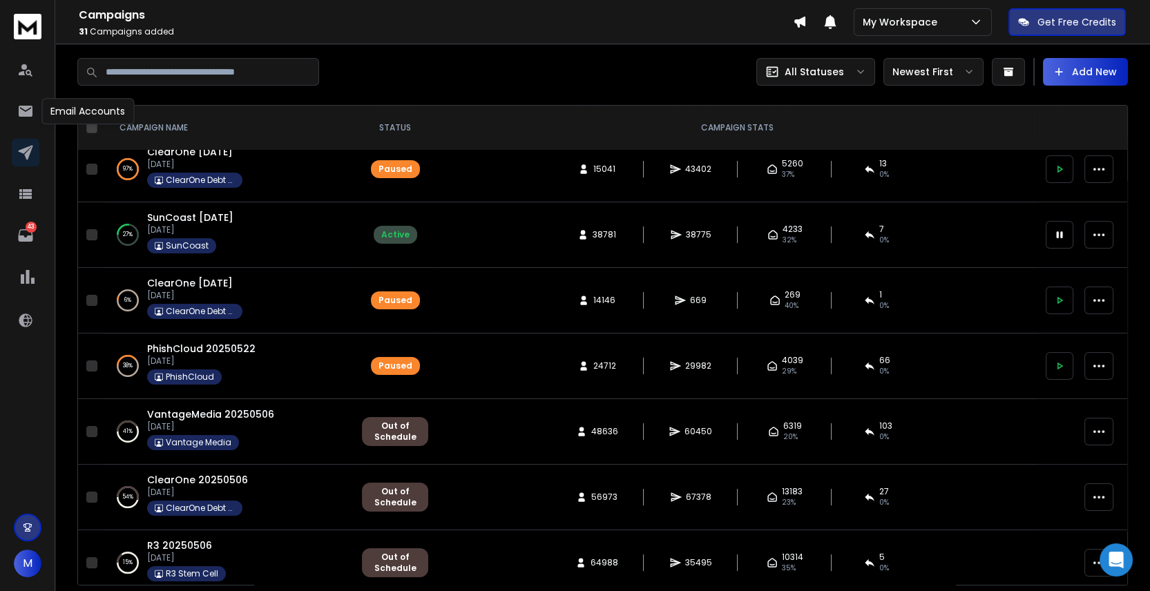
click at [24, 115] on icon at bounding box center [26, 111] width 14 height 11
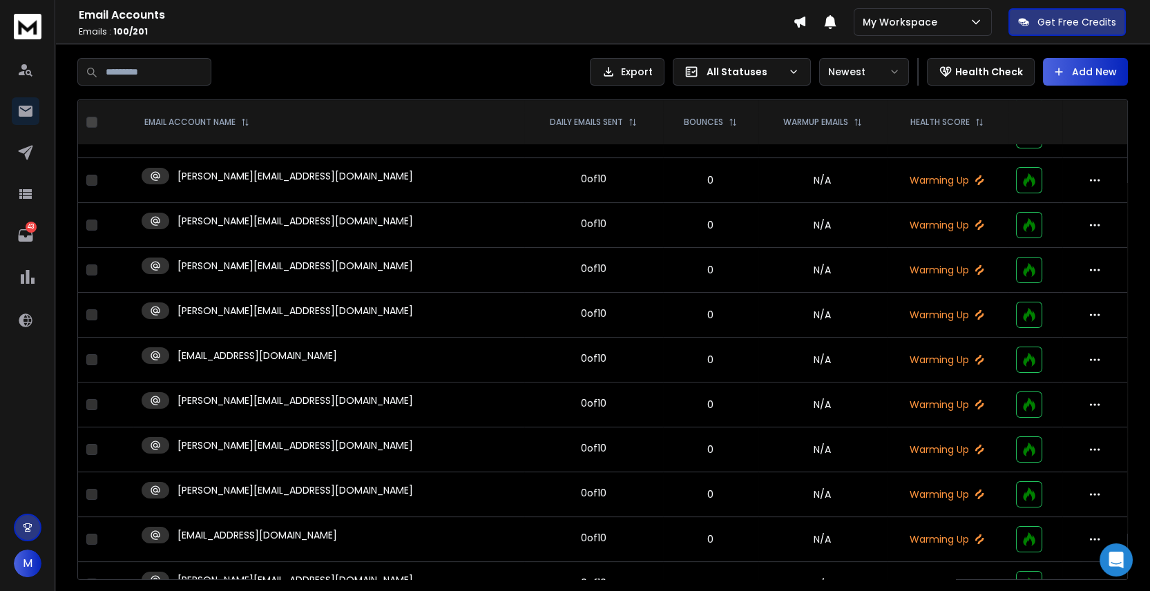
scroll to position [150, 0]
